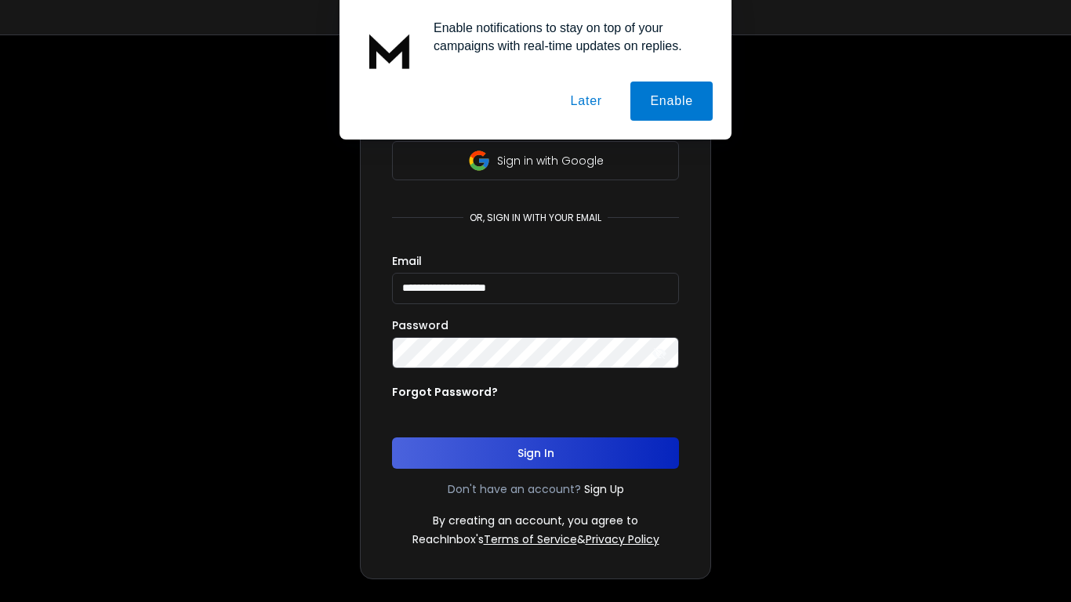
type input "**********"
click at [535, 452] on button "Sign In" at bounding box center [535, 452] width 287 height 31
